Goal: Task Accomplishment & Management: Use online tool/utility

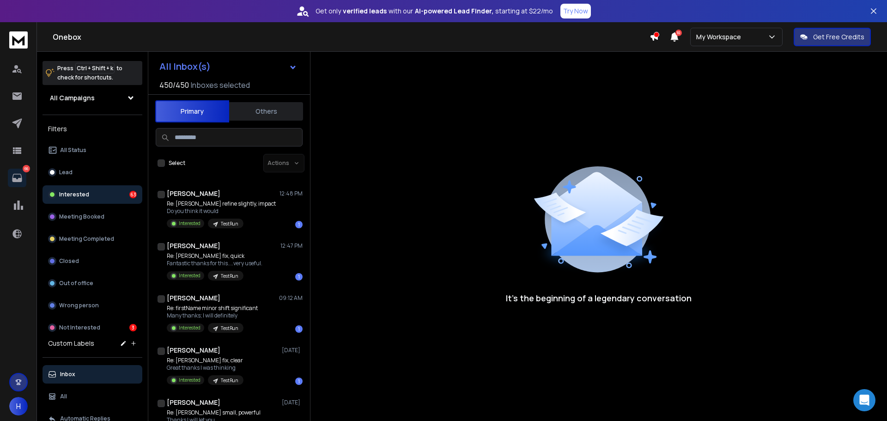
click at [696, 72] on div "It’s the beginning of a legendary conversation" at bounding box center [598, 230] width 576 height 357
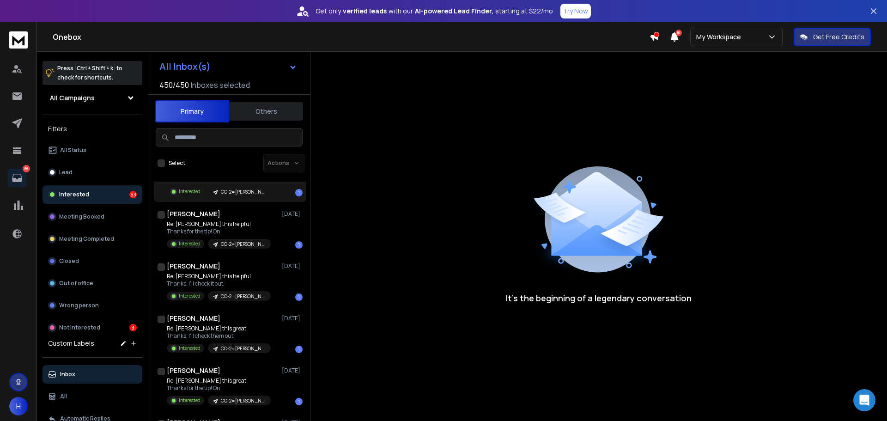
scroll to position [554, 0]
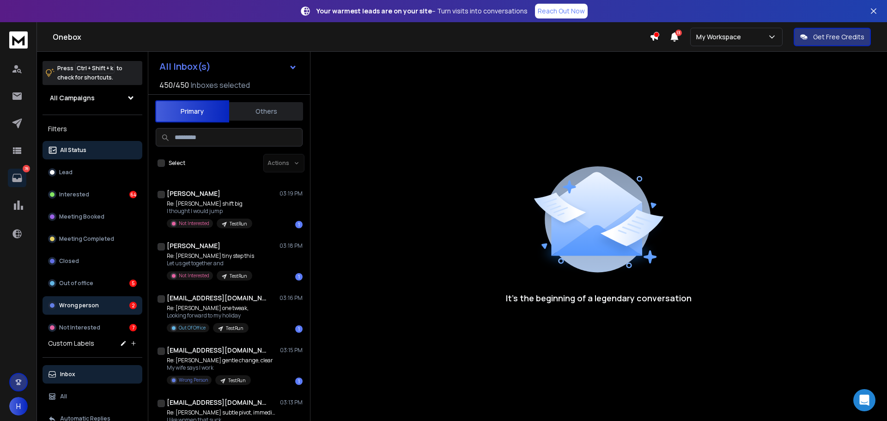
click at [75, 305] on p "Wrong person" at bounding box center [79, 305] width 40 height 7
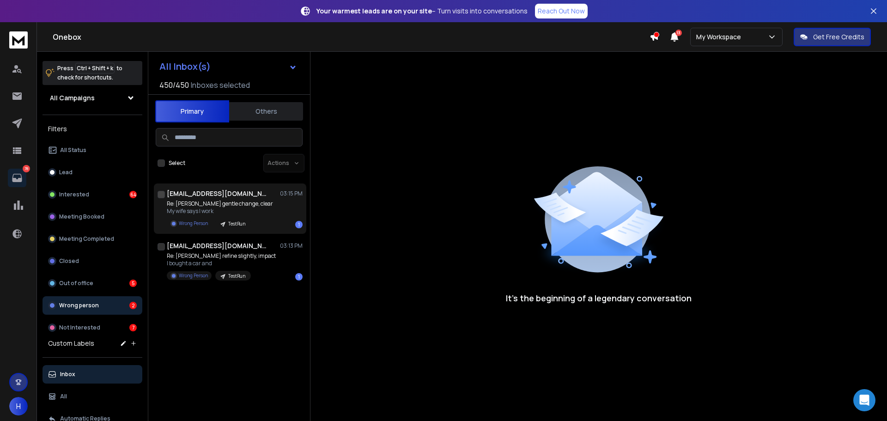
click at [209, 194] on h1 "testrun@henrob.fun" at bounding box center [218, 193] width 102 height 9
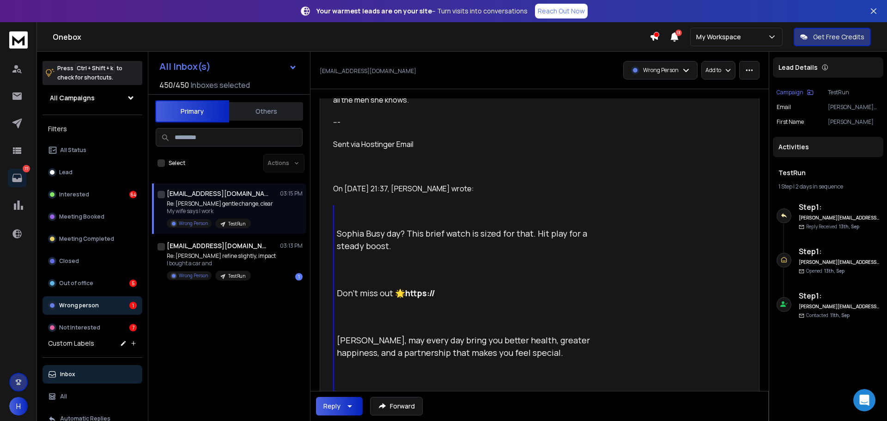
scroll to position [139, 0]
click at [95, 327] on p "Not Interested" at bounding box center [79, 327] width 41 height 7
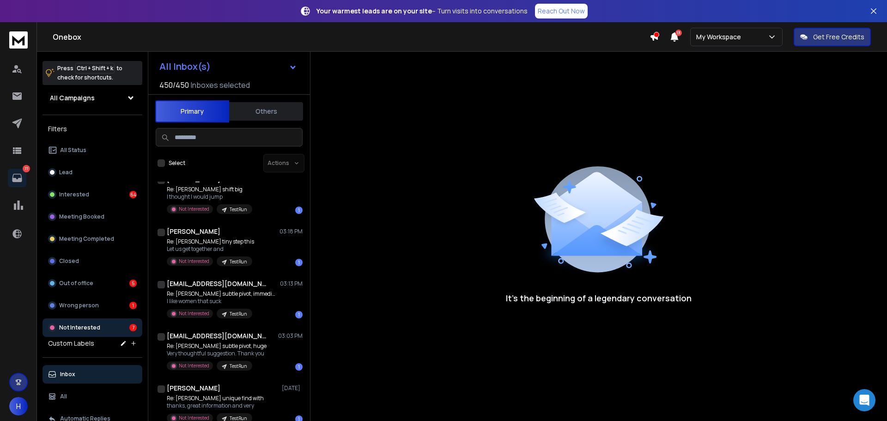
scroll to position [0, 0]
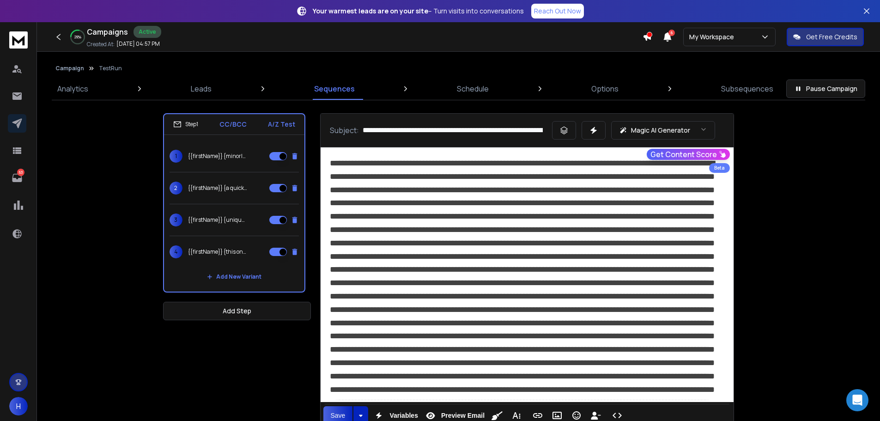
scroll to position [4, 0]
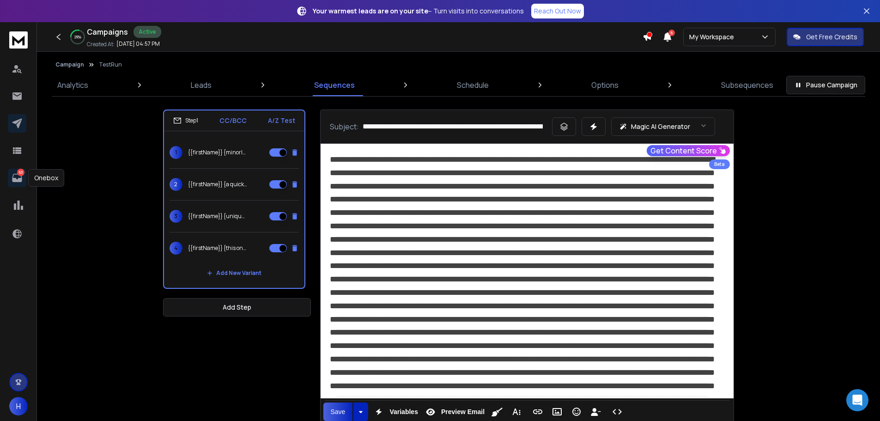
click at [18, 176] on icon at bounding box center [17, 177] width 11 height 11
